Goal: Transaction & Acquisition: Obtain resource

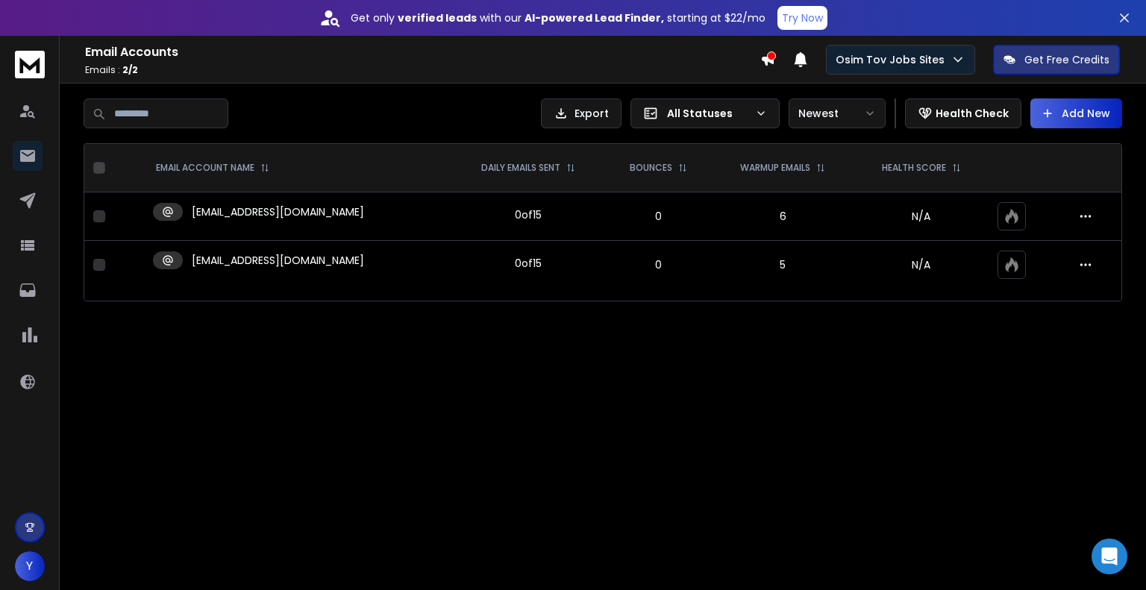
click at [904, 57] on p "Osim Tov Jobs Sites" at bounding box center [893, 59] width 115 height 15
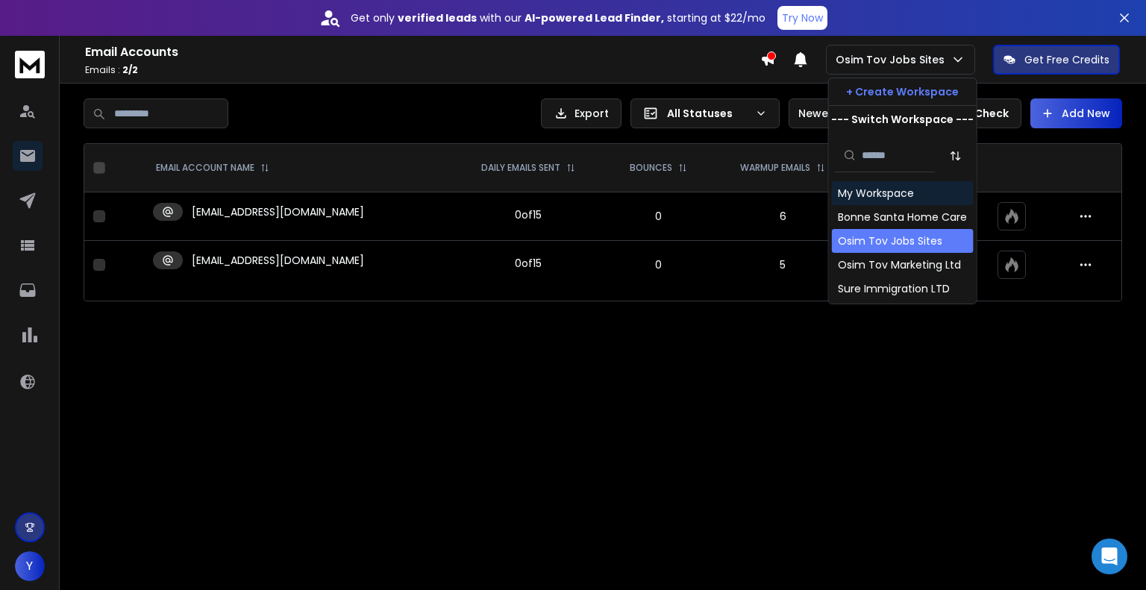
click at [247, 368] on div "Get only verified leads with our AI-powered Lead Finder, starting at $22/mo Try…" at bounding box center [573, 295] width 1146 height 590
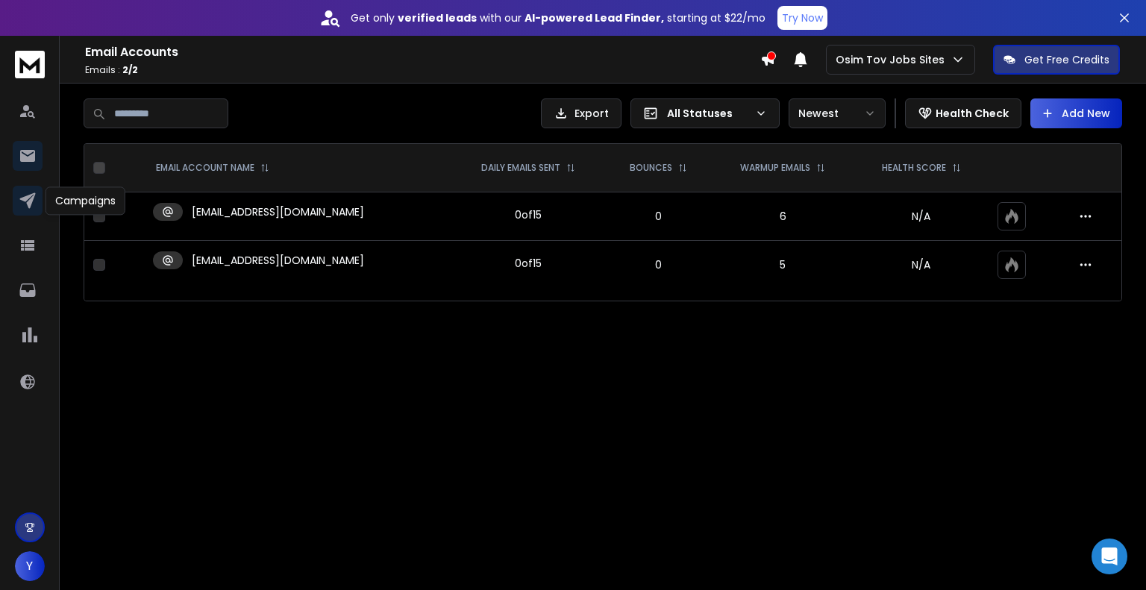
click at [30, 204] on icon at bounding box center [27, 200] width 16 height 16
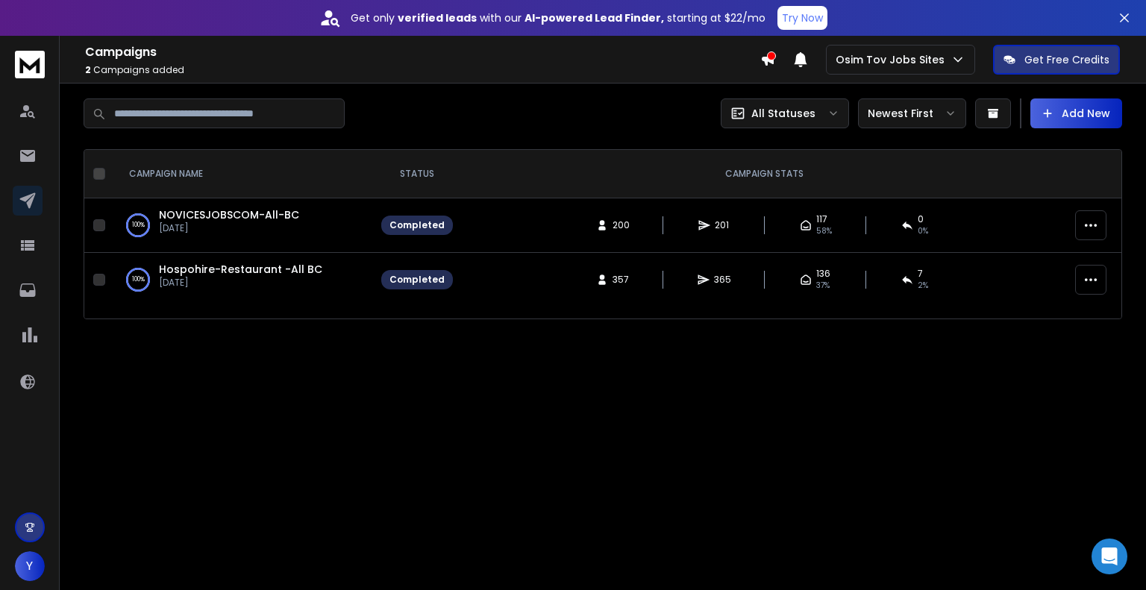
click at [242, 276] on link "Hospohire-Restaurant -All BC" at bounding box center [240, 269] width 163 height 15
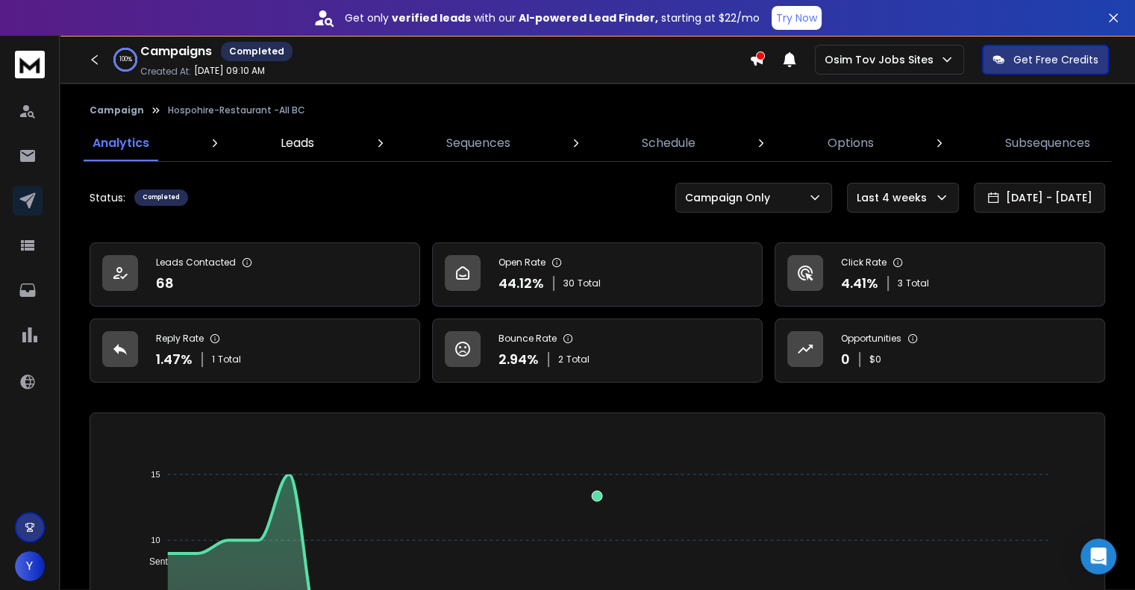
click at [312, 142] on p "Leads" at bounding box center [297, 143] width 34 height 18
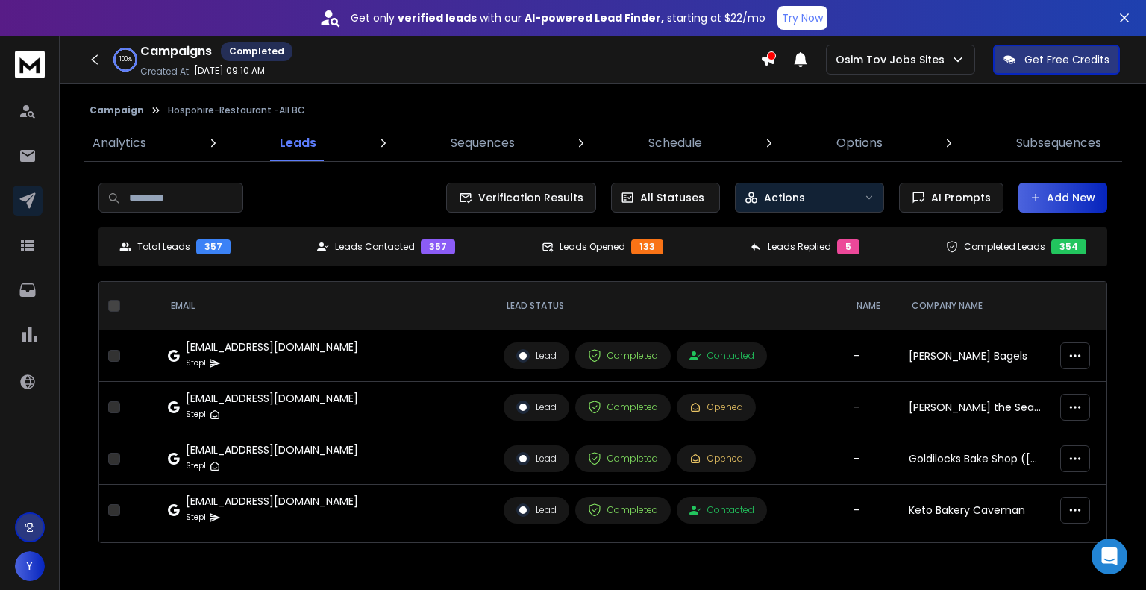
click at [791, 200] on p "Actions" at bounding box center [784, 197] width 41 height 15
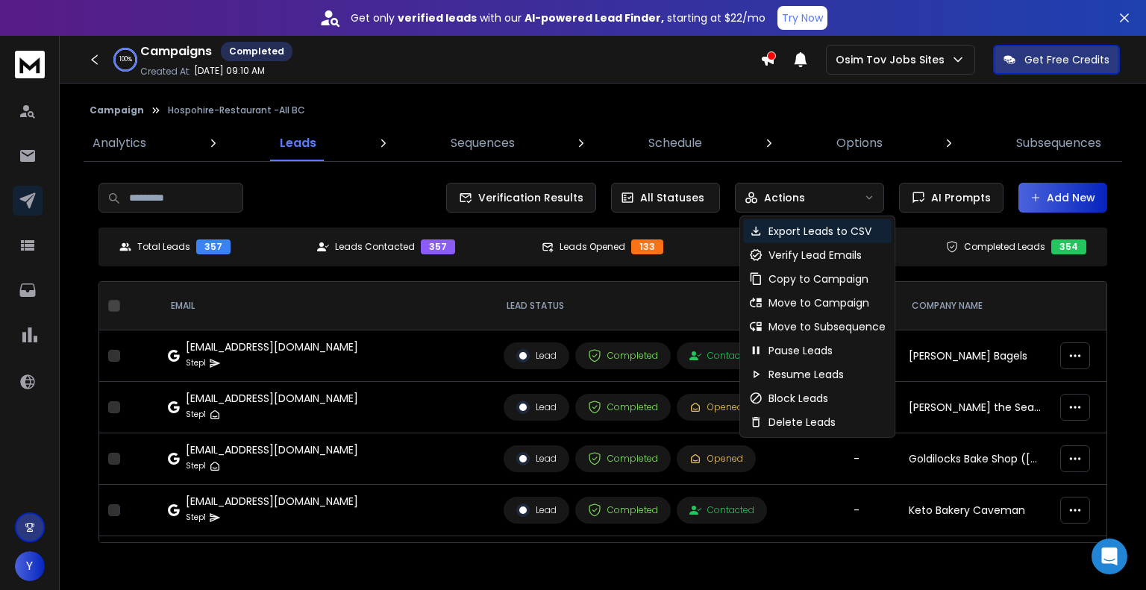
click at [795, 234] on p "Export Leads to CSV" at bounding box center [819, 231] width 103 height 15
